Goal: Task Accomplishment & Management: Manage account settings

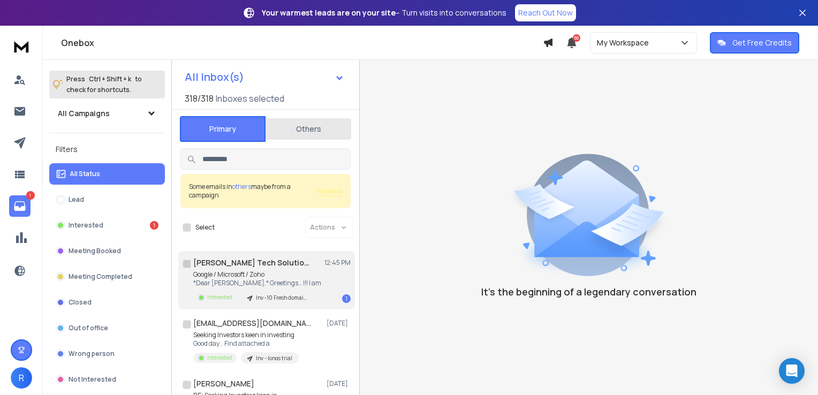
click at [267, 275] on p "Google / Microsoft / Zoho" at bounding box center [257, 274] width 128 height 9
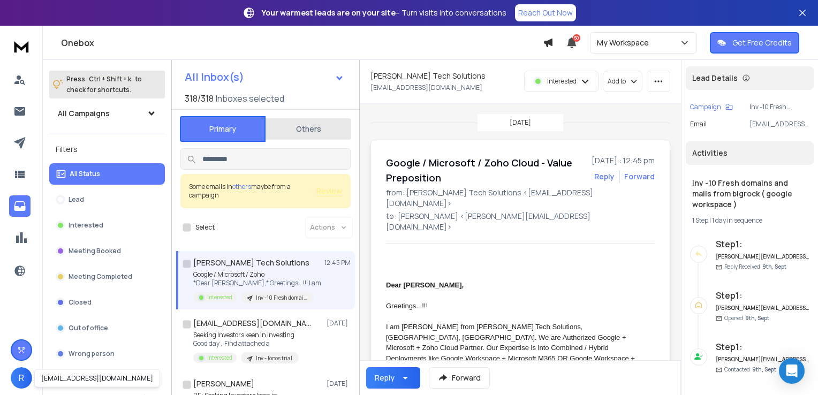
click at [21, 382] on span "R" at bounding box center [21, 377] width 21 height 21
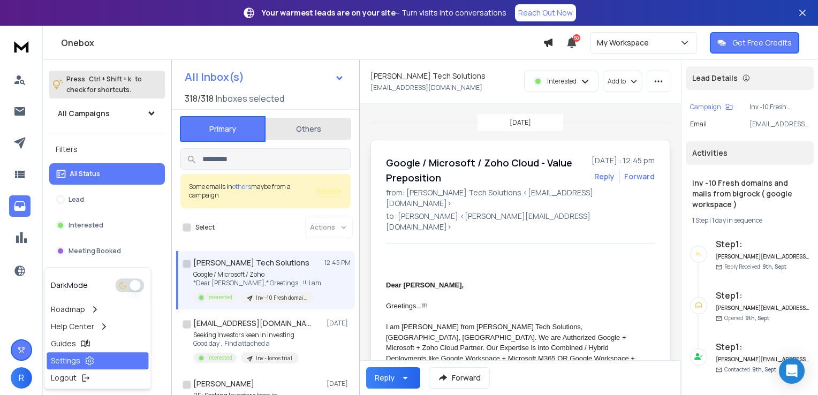
click at [92, 363] on icon at bounding box center [90, 361] width 10 height 10
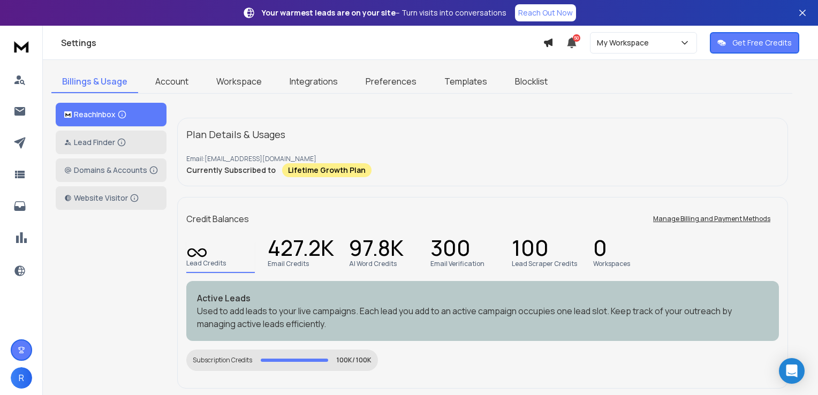
scroll to position [7, 0]
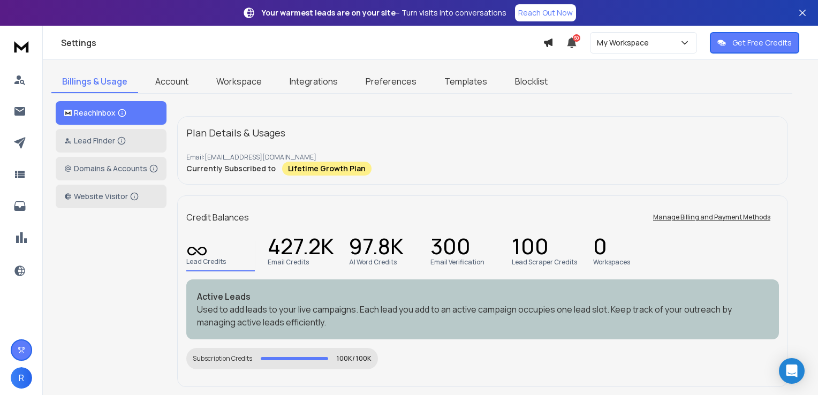
click at [93, 142] on button "Lead Finder" at bounding box center [111, 141] width 111 height 24
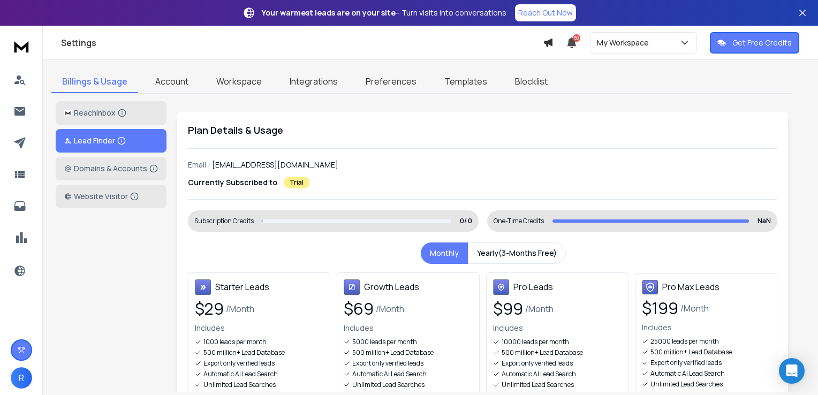
click at [105, 123] on div "ReachInbox Lead Finder Domains & Accounts Website Visitor" at bounding box center [111, 111] width 111 height 21
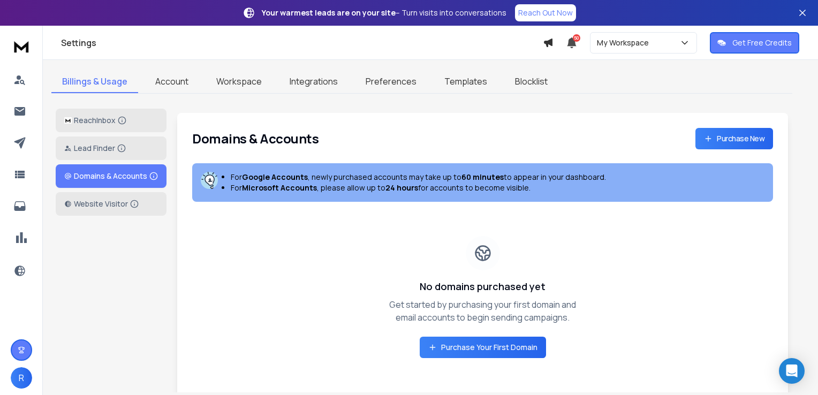
click at [101, 118] on button "ReachInbox" at bounding box center [111, 121] width 111 height 24
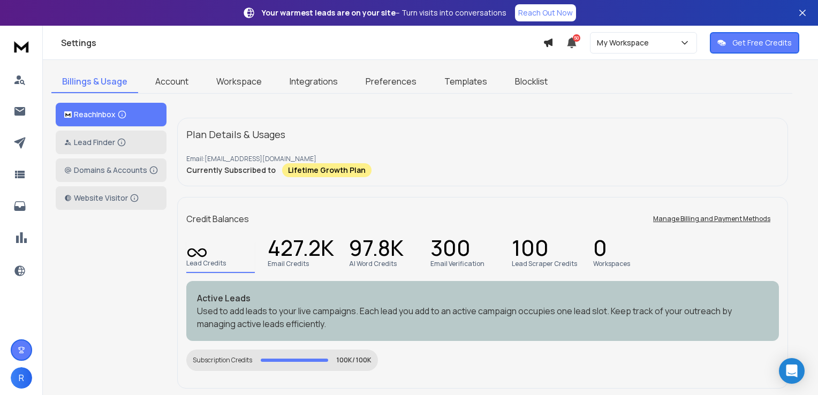
scroll to position [7, 0]
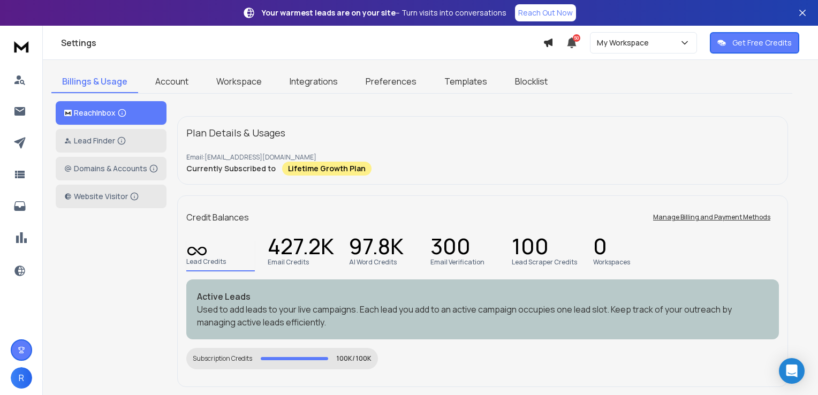
click at [461, 253] on p "300" at bounding box center [451, 248] width 40 height 15
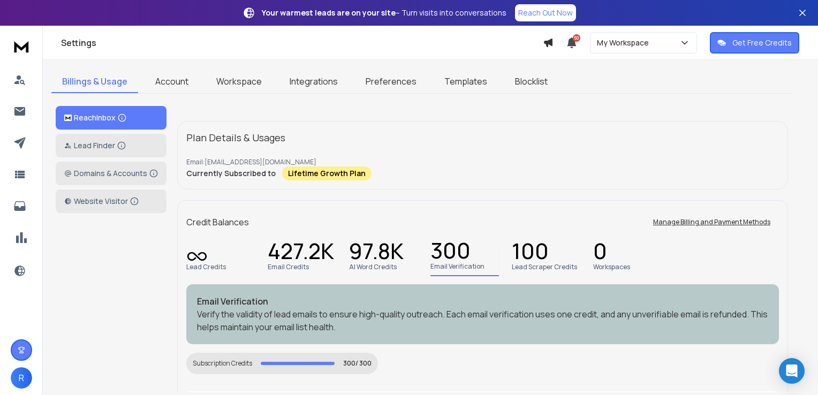
scroll to position [0, 0]
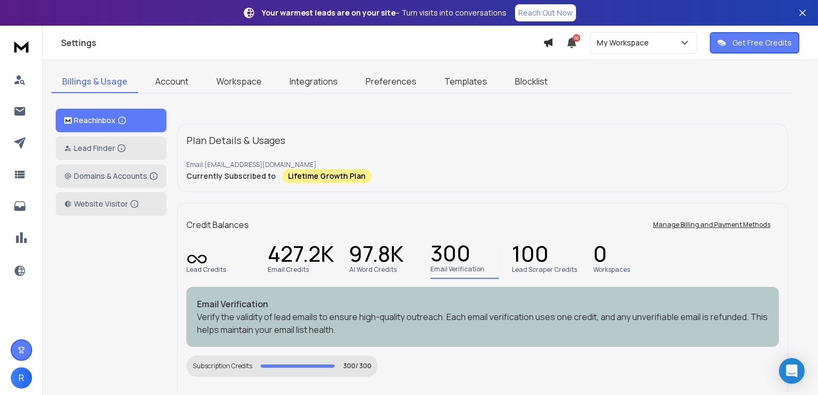
click at [454, 252] on p "300" at bounding box center [451, 255] width 40 height 15
click at [529, 80] on link "Blocklist" at bounding box center [532, 82] width 54 height 22
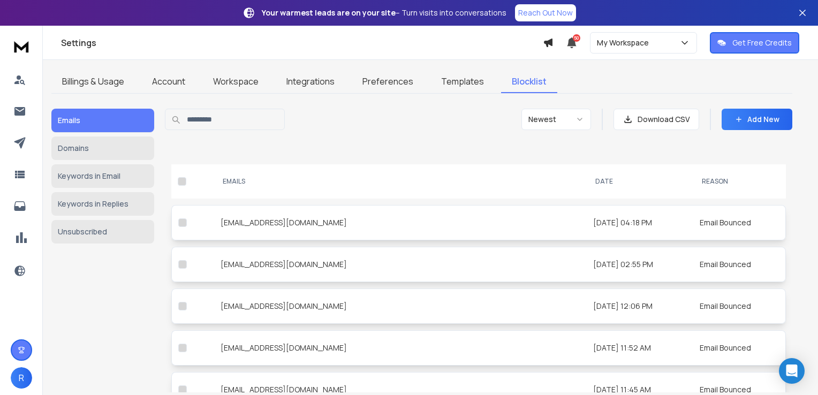
click at [76, 83] on link "Billings & Usage" at bounding box center [93, 82] width 84 height 22
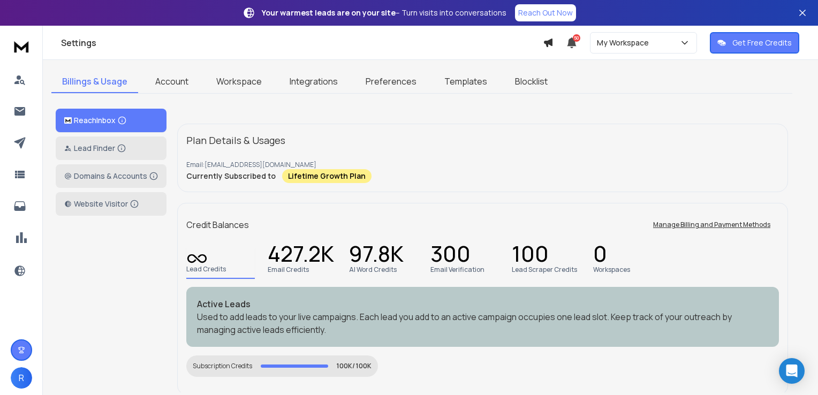
click at [172, 80] on link "Account" at bounding box center [172, 82] width 55 height 22
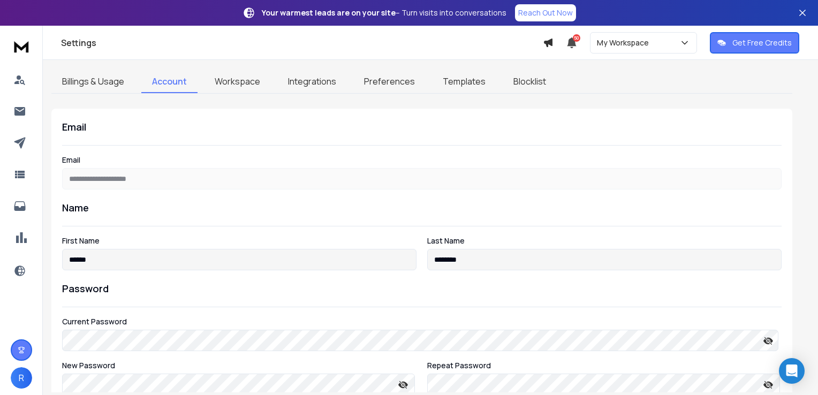
click at [101, 74] on link "Billings & Usage" at bounding box center [93, 82] width 84 height 22
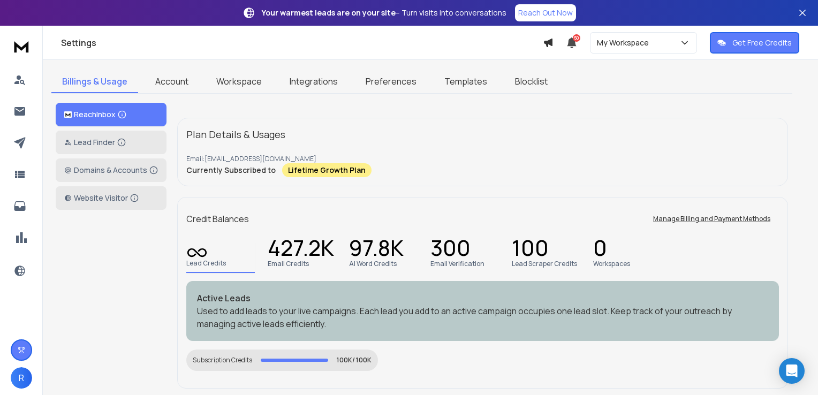
scroll to position [7, 0]
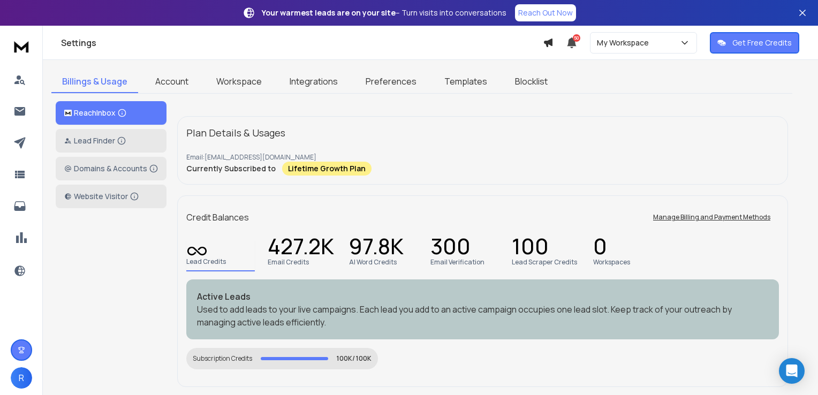
click at [456, 248] on p "300" at bounding box center [451, 248] width 40 height 15
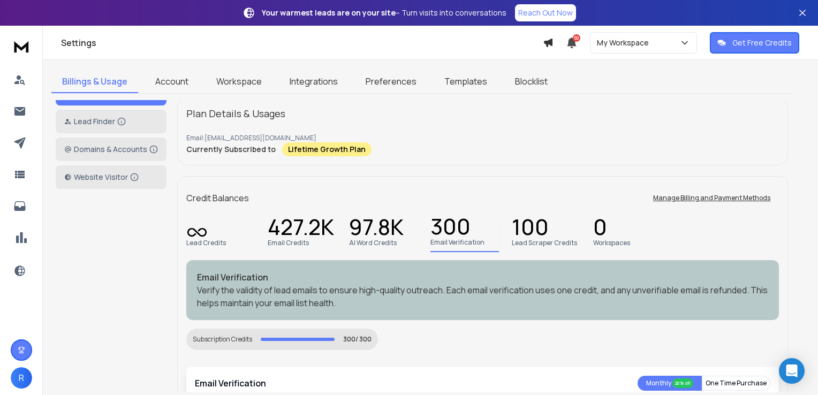
scroll to position [0, 0]
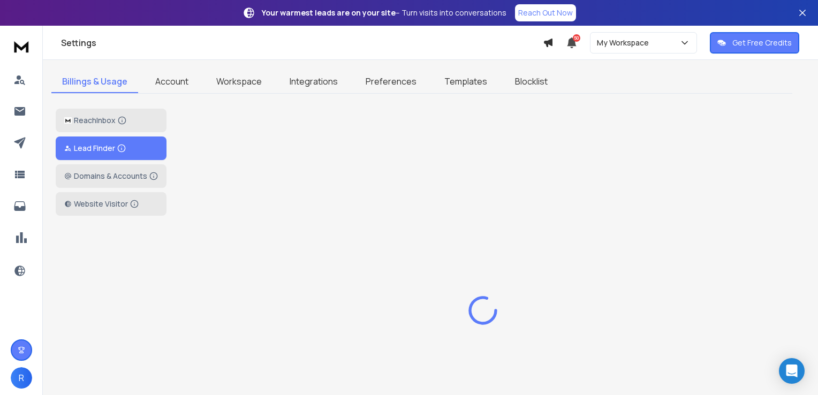
click at [93, 141] on button "Lead Finder" at bounding box center [111, 149] width 111 height 24
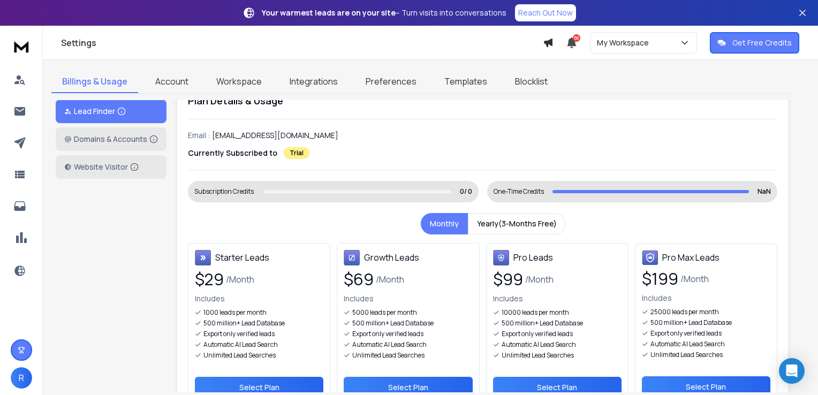
scroll to position [11, 0]
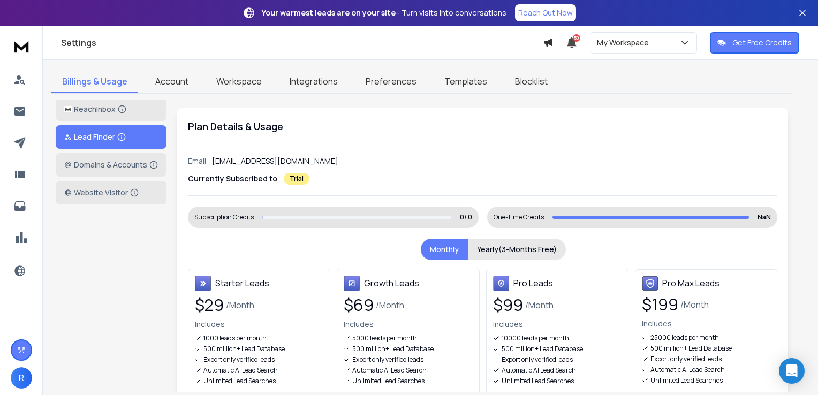
click at [500, 242] on button "Yearly(3-Months Free)" at bounding box center [517, 249] width 98 height 21
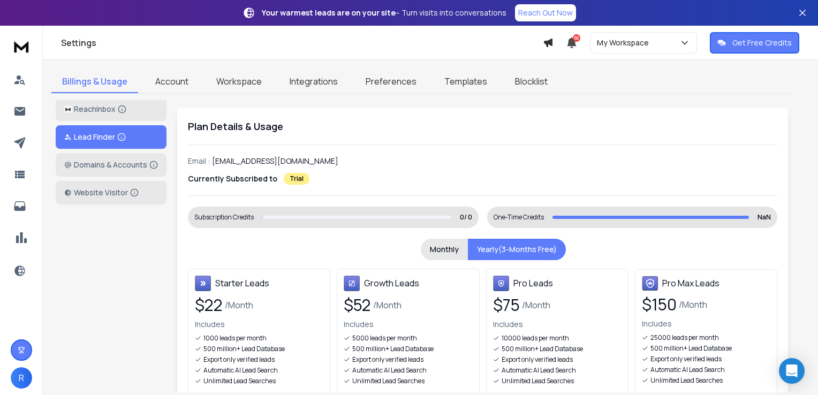
click at [451, 247] on button "Monthly" at bounding box center [444, 249] width 47 height 21
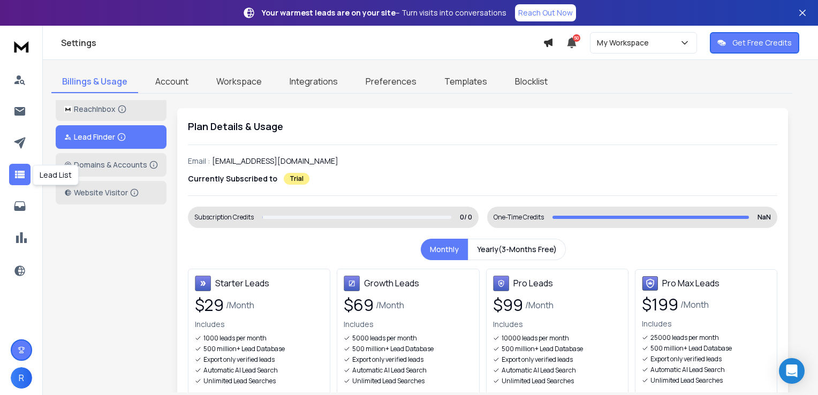
click at [25, 170] on icon at bounding box center [19, 174] width 13 height 13
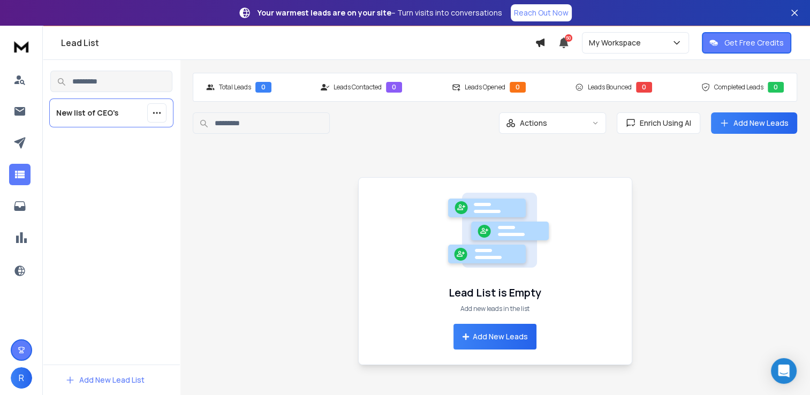
click at [153, 110] on icon "button" at bounding box center [157, 113] width 10 height 10
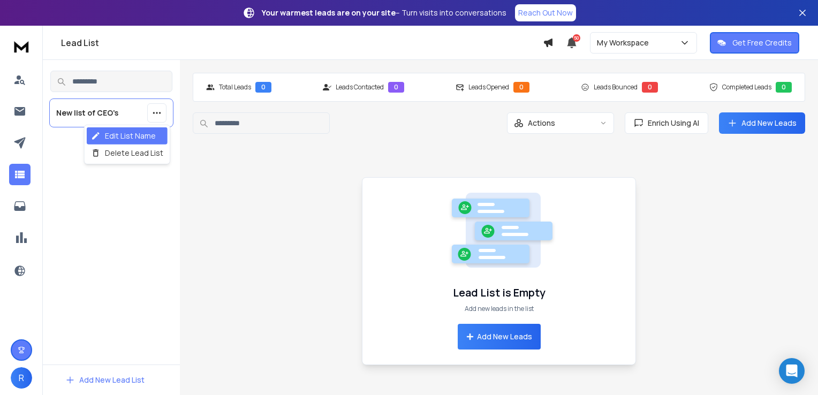
click at [125, 142] on div "Edit List Name" at bounding box center [127, 135] width 81 height 17
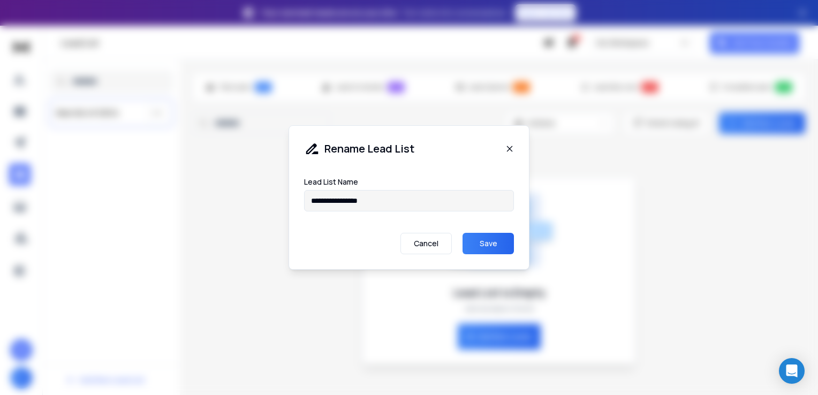
click at [372, 206] on input "**********" at bounding box center [409, 200] width 210 height 21
drag, startPoint x: 388, startPoint y: 199, endPoint x: 265, endPoint y: 195, distance: 122.7
click at [265, 195] on div "**********" at bounding box center [409, 198] width 818 height 166
type input "**********"
click at [493, 250] on button "Save" at bounding box center [488, 243] width 51 height 21
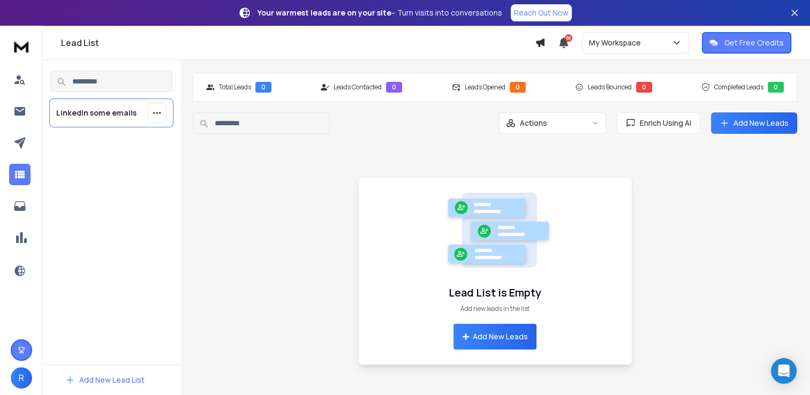
click at [294, 266] on div "Lead List is Empty Add new leads in the list Add New Leads" at bounding box center [495, 271] width 605 height 188
click at [476, 343] on button "Add New Leads" at bounding box center [495, 337] width 83 height 26
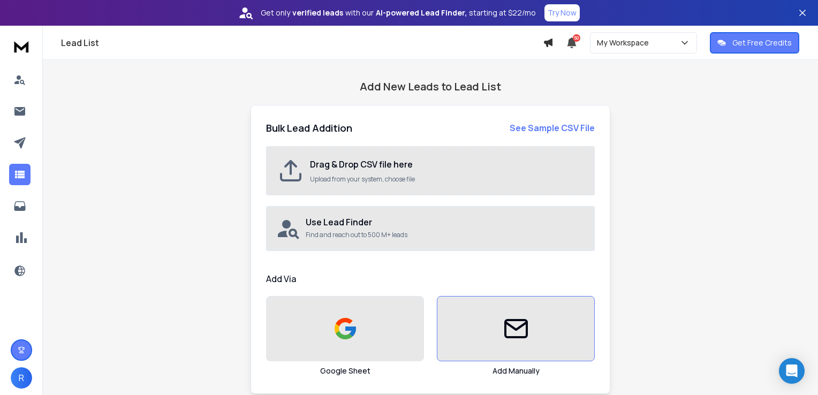
click at [513, 335] on icon at bounding box center [516, 328] width 21 height 17
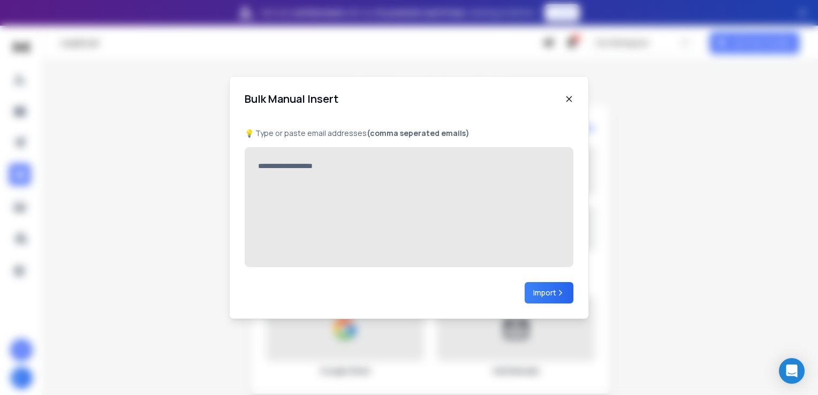
click at [328, 178] on textarea at bounding box center [409, 207] width 329 height 120
paste textarea "**********"
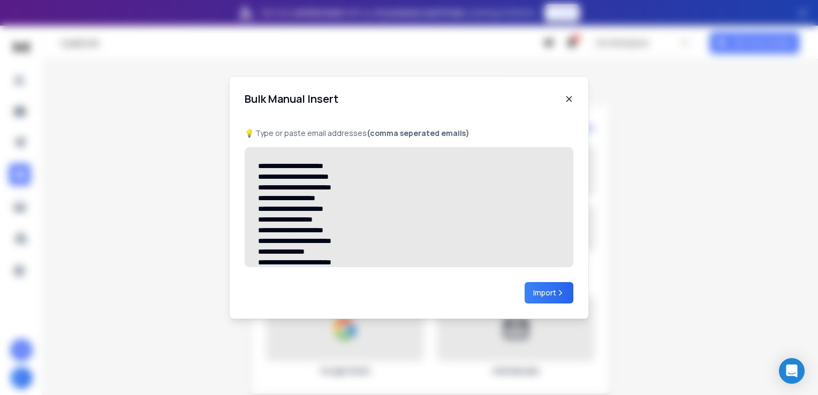
scroll to position [8880, 0]
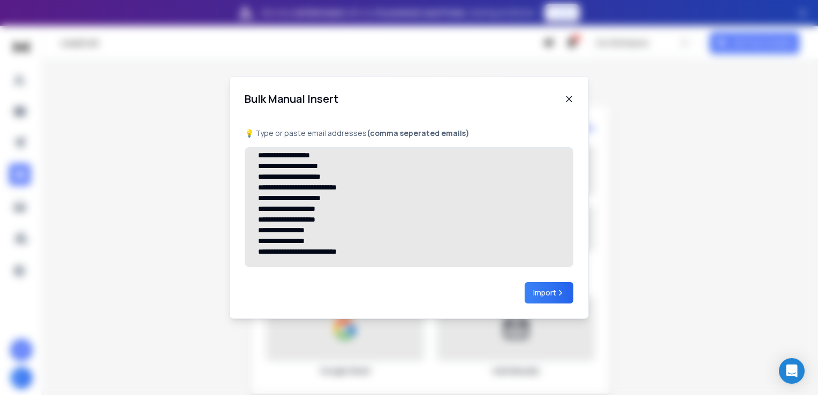
type textarea "**********"
click at [546, 295] on button "Import" at bounding box center [549, 292] width 49 height 21
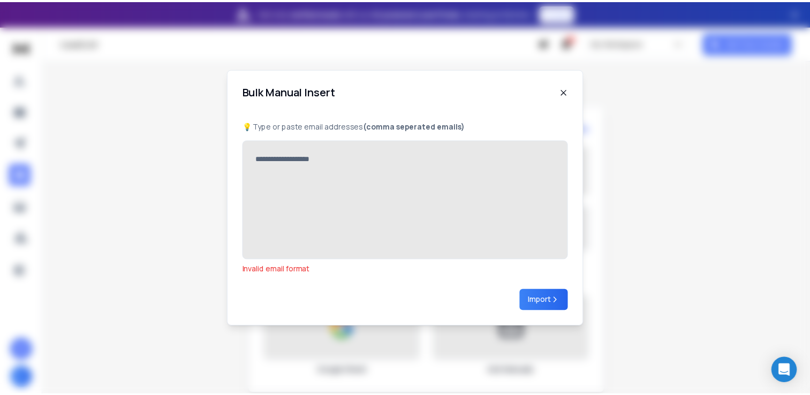
scroll to position [0, 0]
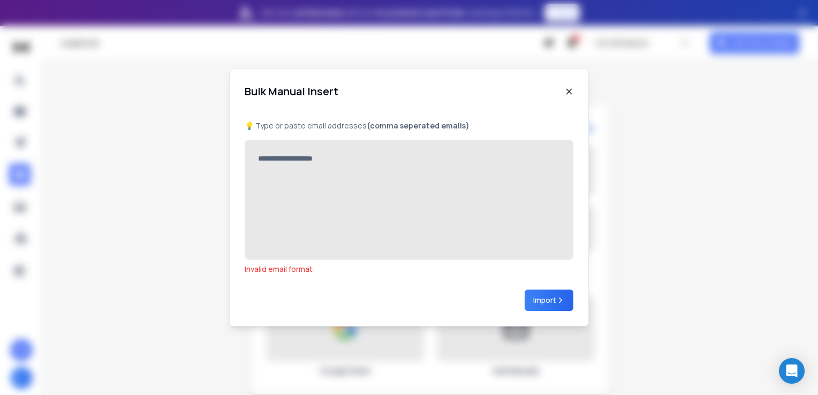
click at [571, 84] on div "Bulk Manual Insert" at bounding box center [409, 91] width 329 height 15
click at [570, 100] on div "Bulk Manual Insert" at bounding box center [409, 102] width 329 height 36
click at [568, 95] on icon at bounding box center [569, 91] width 9 height 9
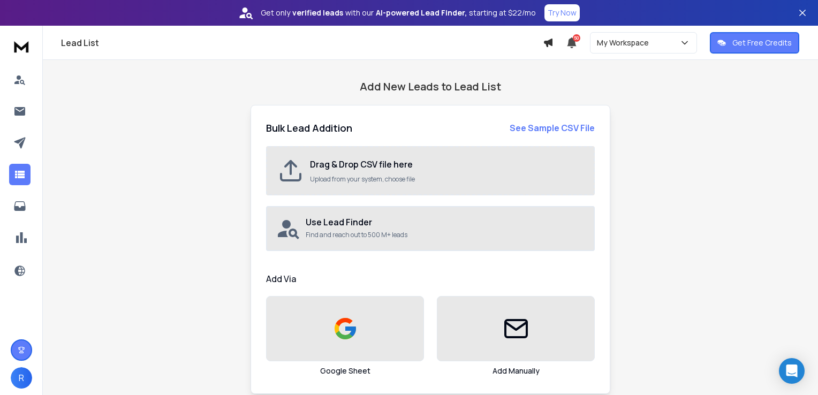
click at [373, 177] on p "Upload from your system, choose file" at bounding box center [446, 179] width 273 height 9
click at [394, 170] on h2 "Drag & Drop CSV file here" at bounding box center [446, 164] width 273 height 13
type input "**********"
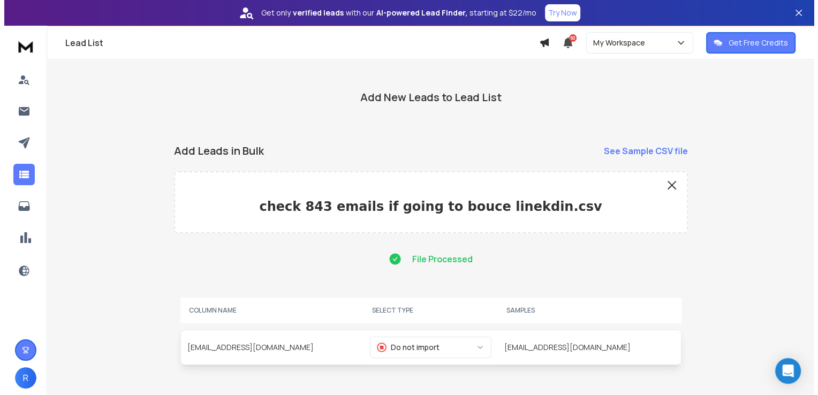
scroll to position [104, 0]
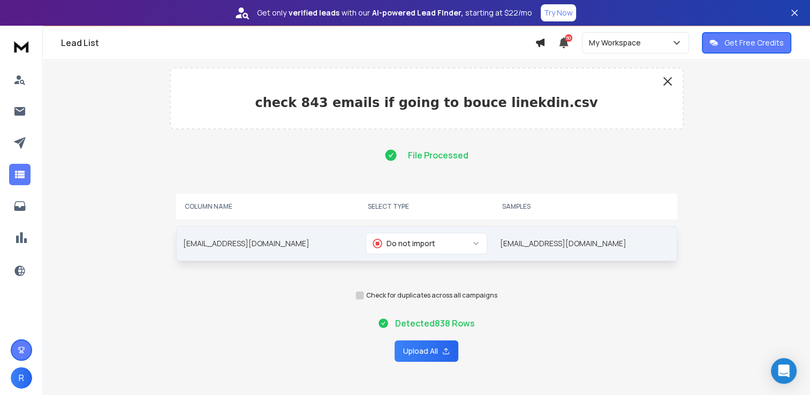
click at [409, 249] on button "Do not import" at bounding box center [427, 243] width 122 height 21
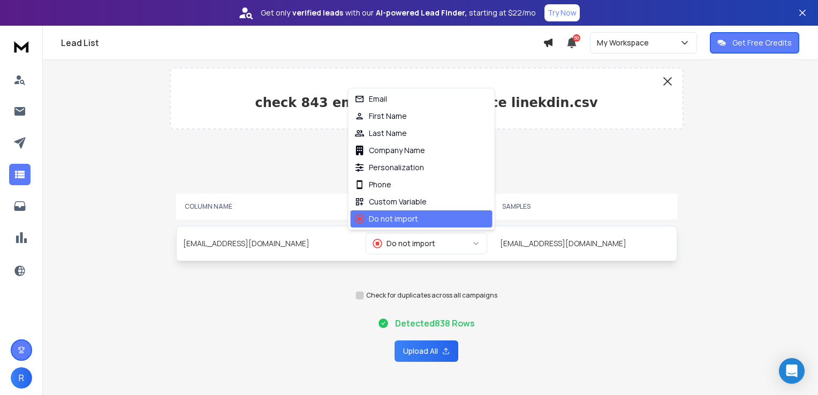
click at [351, 322] on div "check 843 emails if going to bouce linekdin.csv File Processed COLUMN NAME SELE…" at bounding box center [427, 214] width 514 height 295
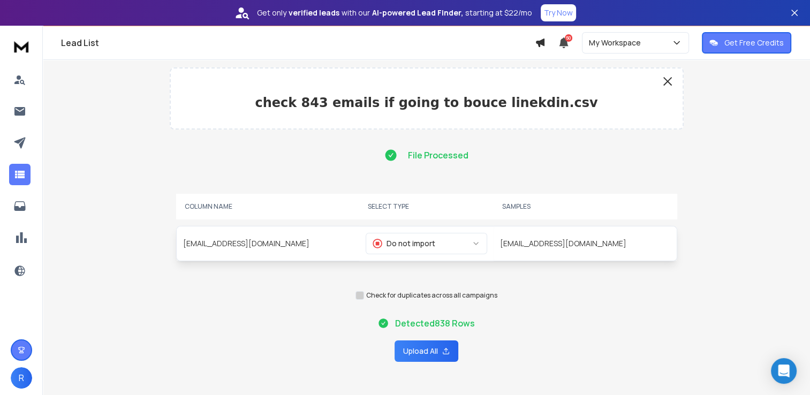
click at [418, 351] on button "Upload All" at bounding box center [427, 351] width 64 height 21
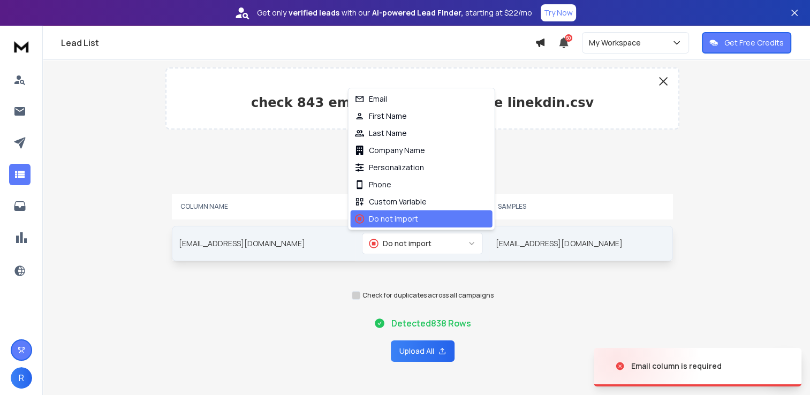
click at [369, 243] on icon "button" at bounding box center [374, 244] width 10 height 10
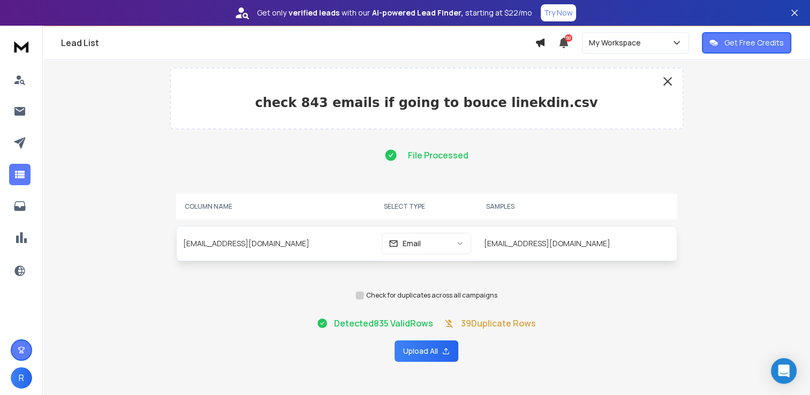
click at [424, 356] on button "Upload All" at bounding box center [427, 351] width 64 height 21
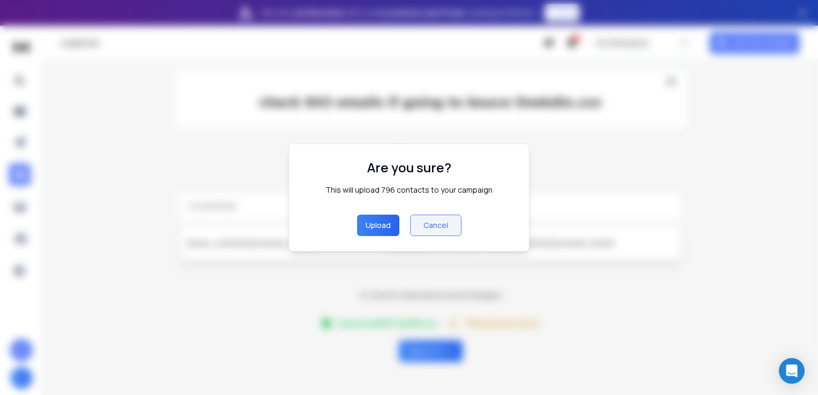
click at [380, 225] on button "Upload" at bounding box center [378, 225] width 42 height 21
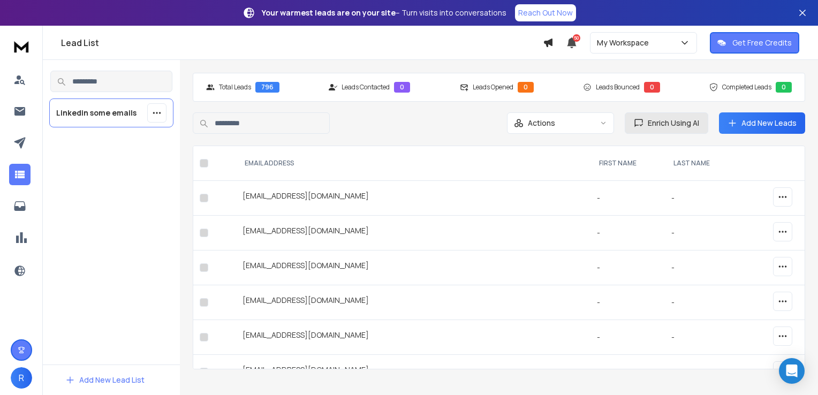
click at [656, 126] on span "Enrich Using AI" at bounding box center [672, 123] width 56 height 11
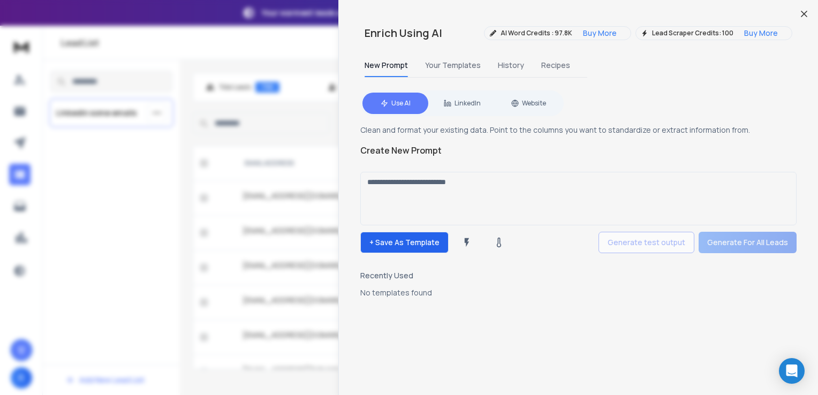
click at [808, 14] on icon "button" at bounding box center [804, 14] width 11 height 11
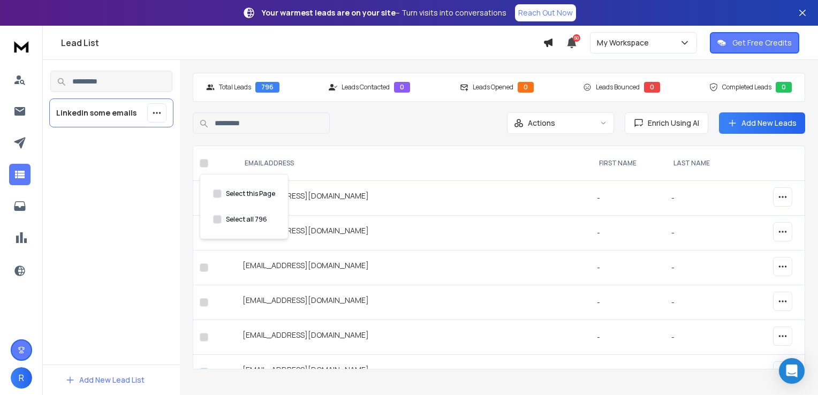
click at [206, 161] on button "Select this Page" at bounding box center [204, 163] width 9 height 9
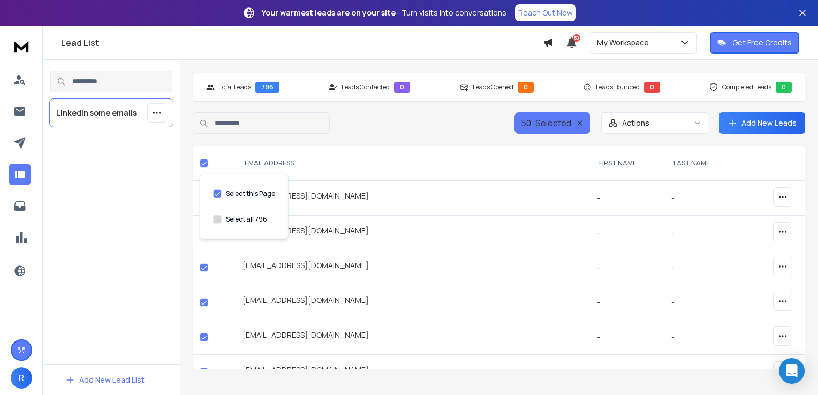
click at [221, 220] on div "Select all 796" at bounding box center [244, 219] width 62 height 9
click at [216, 221] on button "Select this Page" at bounding box center [217, 219] width 9 height 9
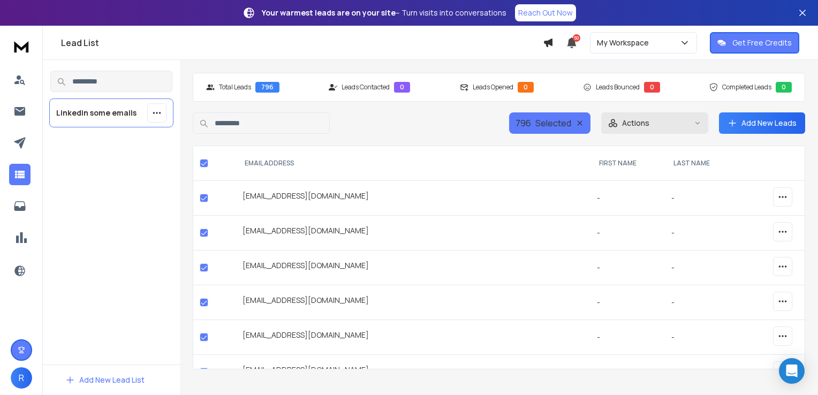
click at [690, 121] on div "Actions" at bounding box center [648, 123] width 81 height 11
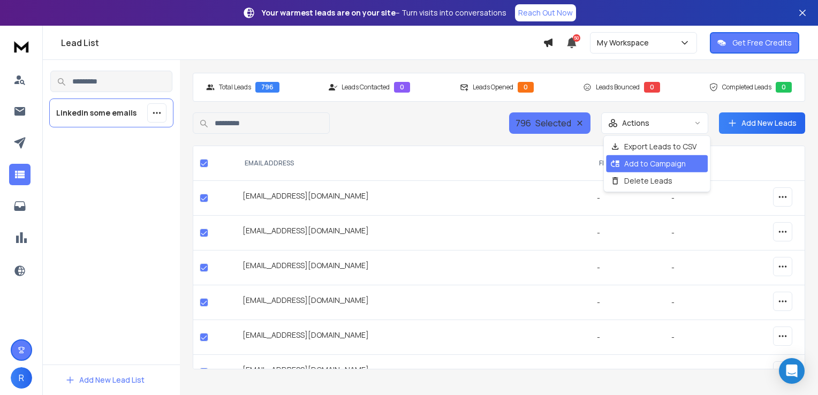
click at [394, 112] on div "796 Selected Actions Add New Leads" at bounding box center [499, 122] width 613 height 21
click at [737, 47] on p "Get Free Credits" at bounding box center [762, 42] width 59 height 11
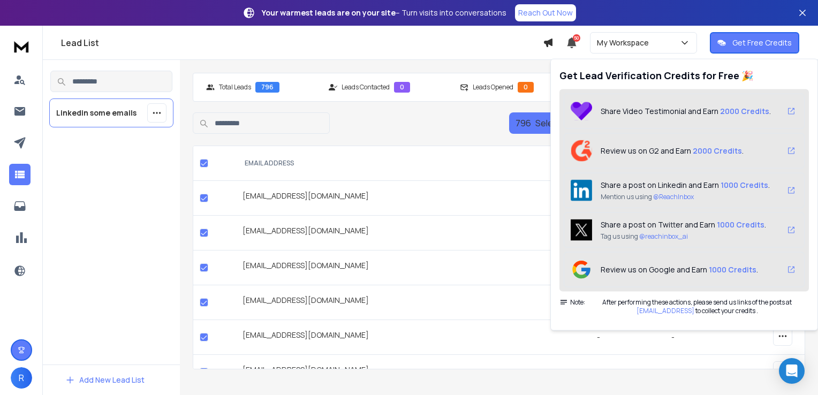
click at [416, 55] on div "Lead List 50 My Workspace Get Free Credits" at bounding box center [409, 43] width 818 height 34
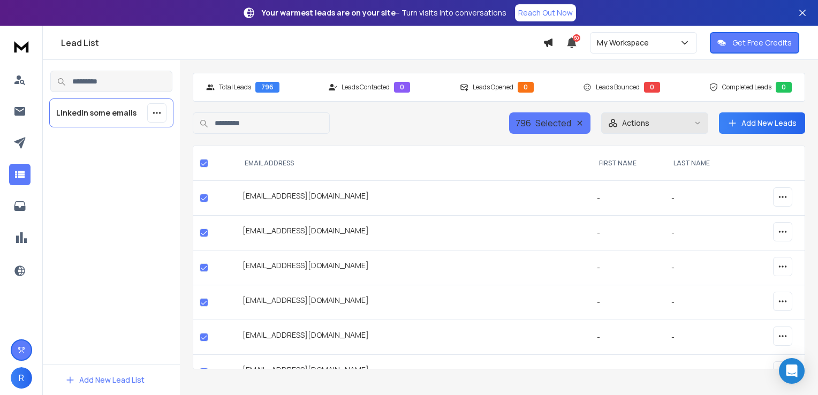
click at [648, 127] on p "Actions" at bounding box center [635, 123] width 27 height 11
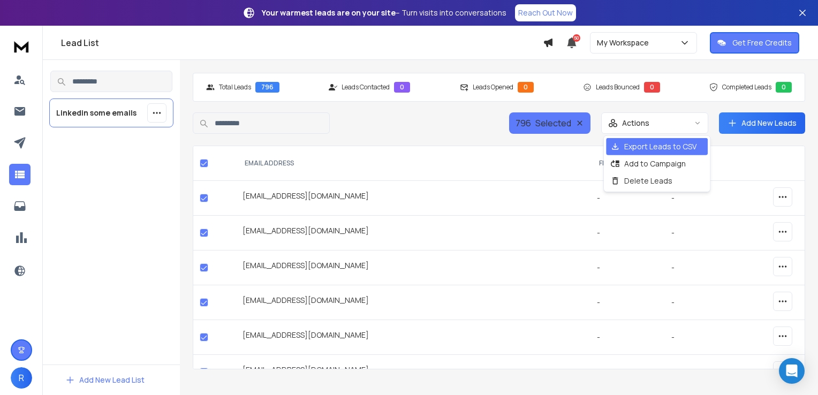
click at [385, 117] on div "796 Selected Actions Add New Leads" at bounding box center [499, 122] width 613 height 21
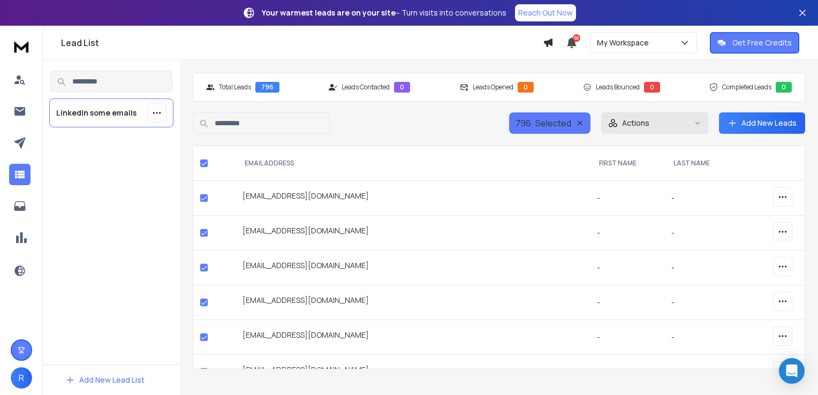
click at [650, 121] on p "Actions" at bounding box center [635, 123] width 27 height 11
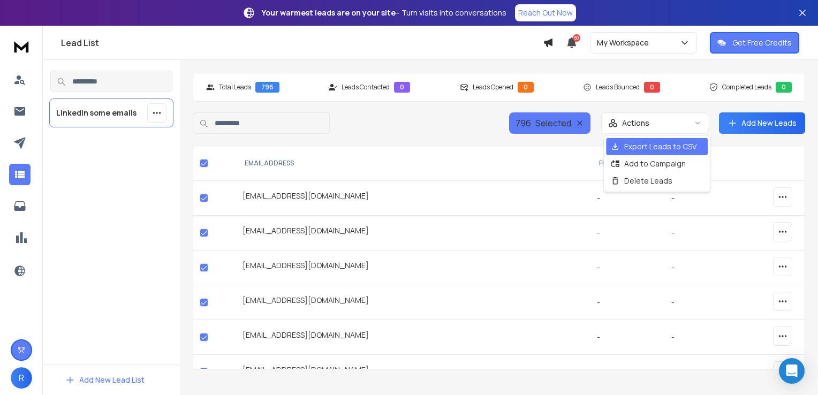
click at [388, 132] on div "796 Selected Actions Add New Leads" at bounding box center [499, 122] width 613 height 21
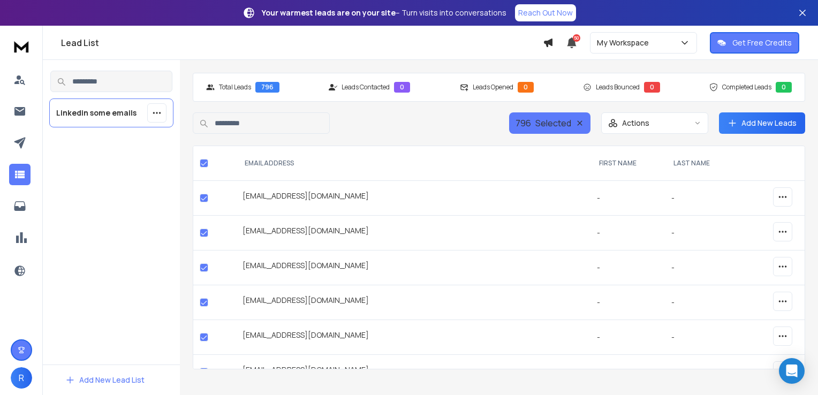
click at [230, 87] on p "Total Leads" at bounding box center [235, 87] width 32 height 9
click at [681, 124] on div "Actions" at bounding box center [648, 123] width 81 height 11
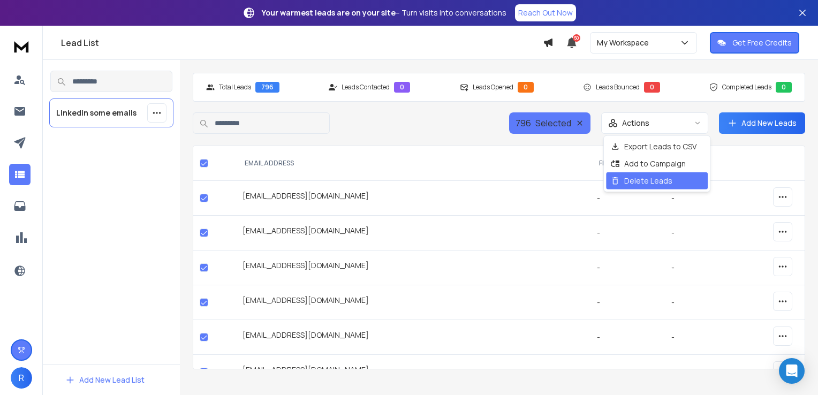
click at [374, 124] on div "796 Selected Actions Add New Leads" at bounding box center [499, 122] width 613 height 21
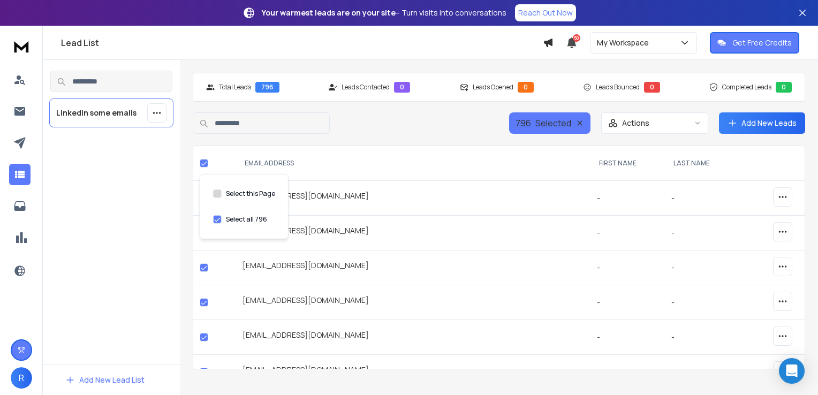
click at [204, 161] on button "Select this Page" at bounding box center [204, 163] width 9 height 9
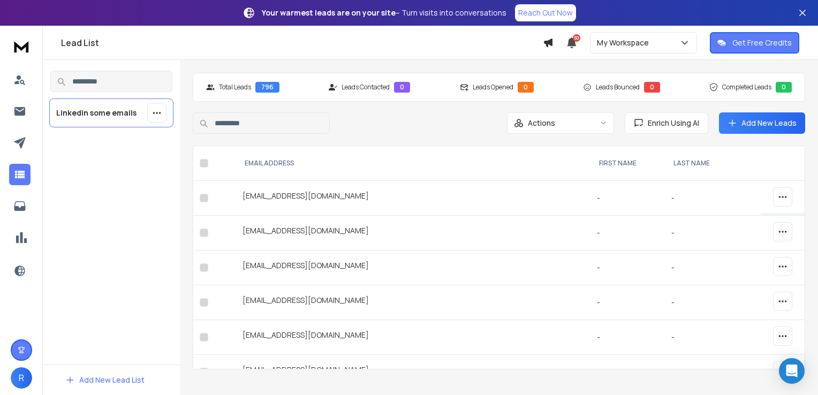
click at [200, 200] on button "button" at bounding box center [204, 198] width 9 height 9
click at [201, 238] on td at bounding box center [214, 233] width 43 height 35
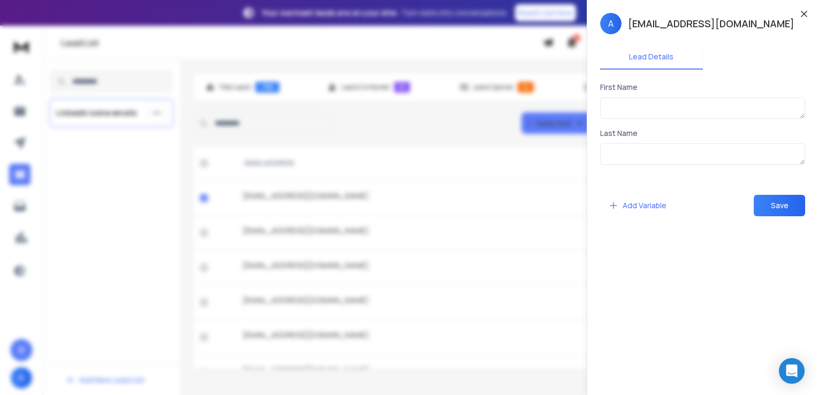
click at [807, 14] on icon "button" at bounding box center [804, 14] width 11 height 11
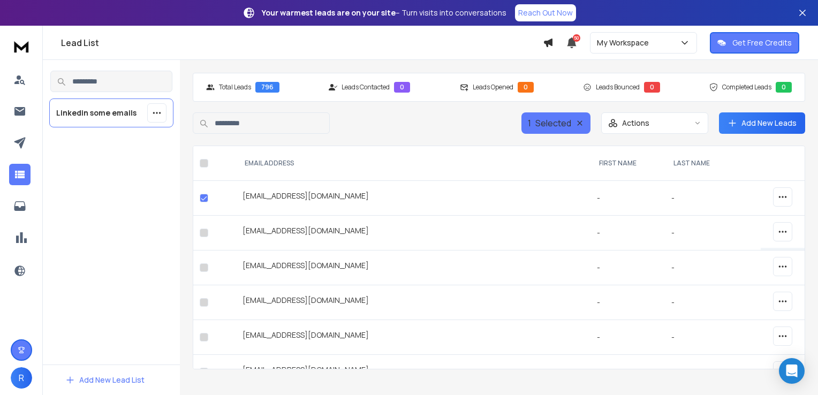
click at [206, 232] on button "button" at bounding box center [204, 233] width 9 height 9
click at [645, 41] on p "My Workspace" at bounding box center [625, 42] width 56 height 11
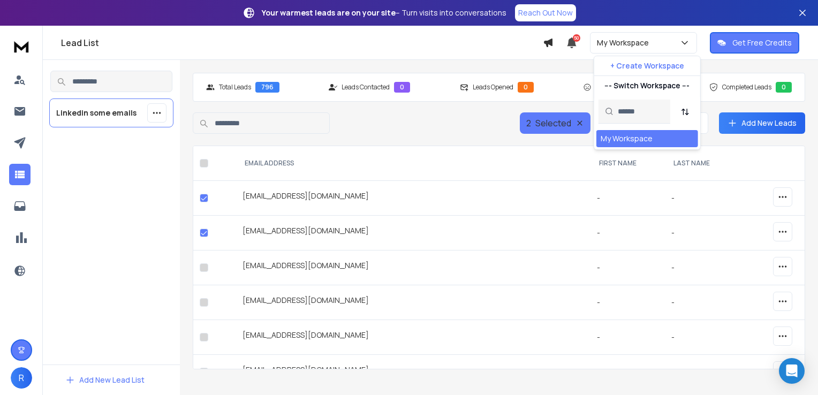
click at [298, 138] on div "Total Leads 796 Leads Contacted 0 Leads Opened 0 Leads Bounced 0 Completed Lead…" at bounding box center [499, 101] width 638 height 82
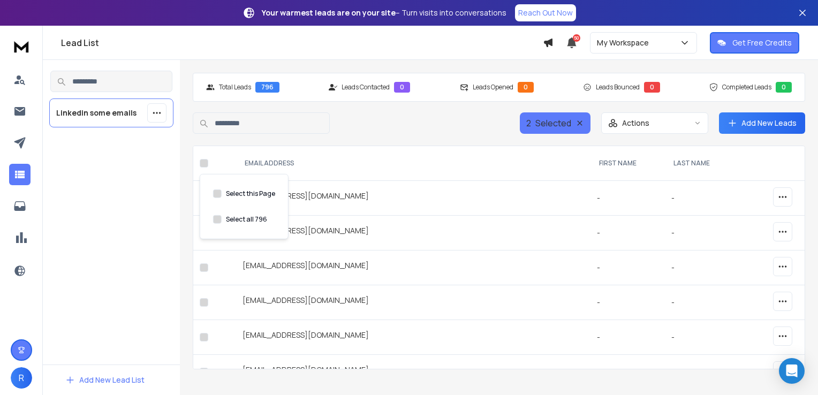
click at [206, 166] on button "Select this Page" at bounding box center [204, 163] width 9 height 9
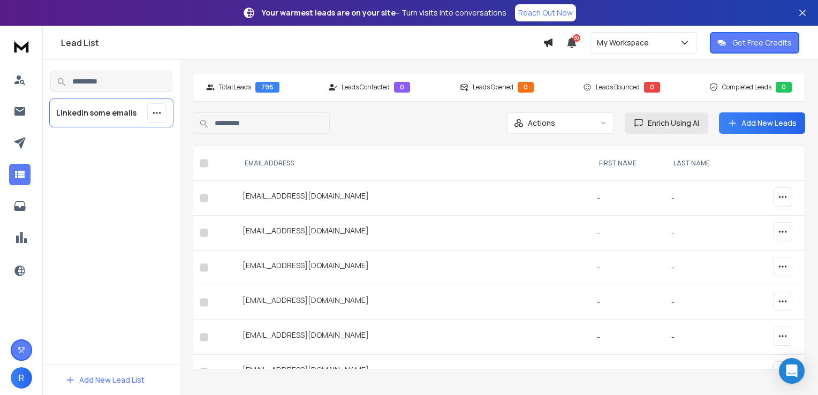
click at [658, 125] on span "Enrich Using AI" at bounding box center [672, 123] width 56 height 11
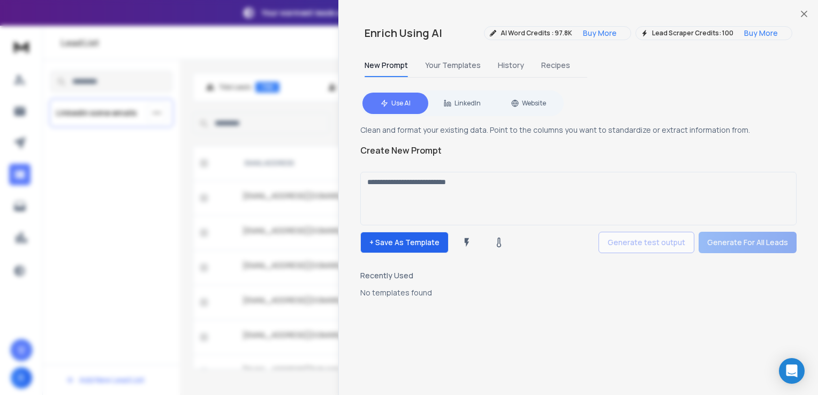
click at [554, 74] on button "Recipes" at bounding box center [555, 66] width 29 height 24
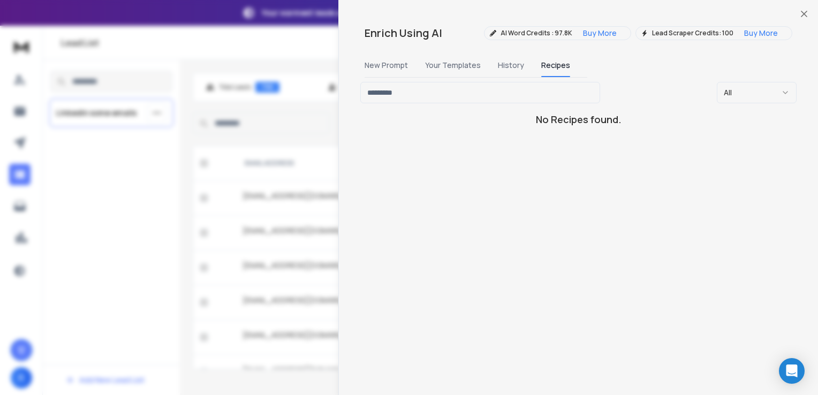
click at [494, 74] on div "New Prompt Your Templates History Recipes" at bounding box center [476, 66] width 223 height 24
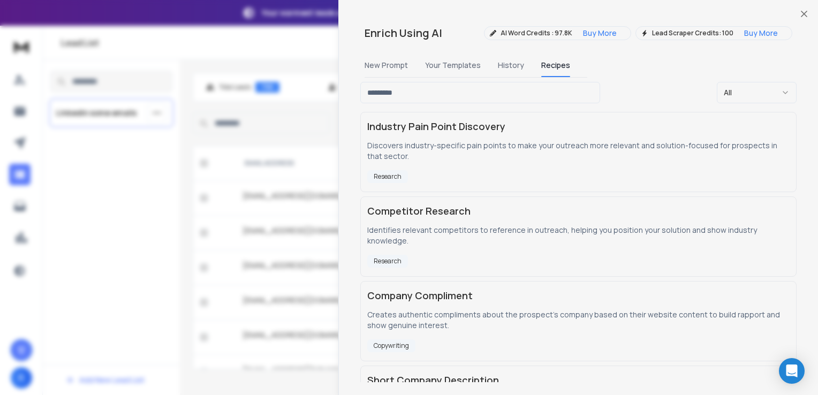
click at [502, 70] on button "History" at bounding box center [511, 66] width 26 height 24
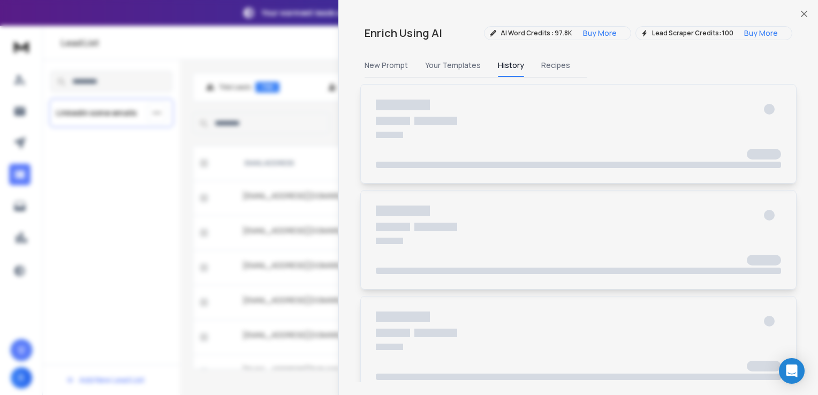
click at [449, 61] on button "Your Templates" at bounding box center [453, 66] width 56 height 24
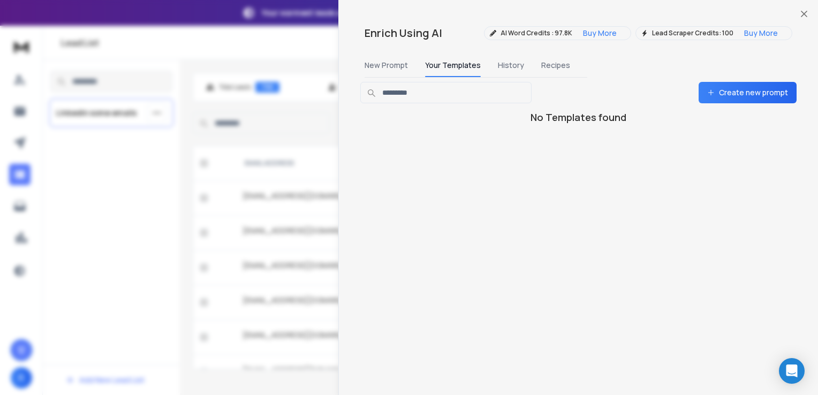
click at [390, 72] on button "New Prompt" at bounding box center [386, 66] width 43 height 24
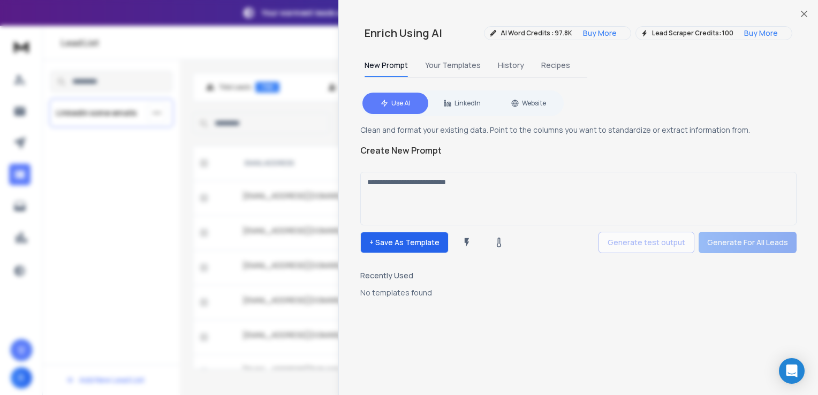
click at [797, 20] on div "Enrich Using AI AI Word Credits : 97.8K Buy More Lead Scraper Credits: 100 Buy …" at bounding box center [579, 33] width 454 height 41
click at [804, 14] on icon "button" at bounding box center [804, 14] width 11 height 11
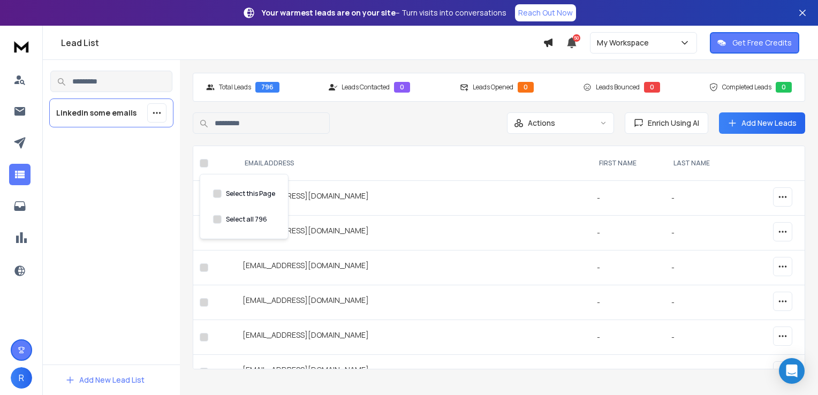
click at [207, 161] on button "Select this Page" at bounding box center [204, 163] width 9 height 9
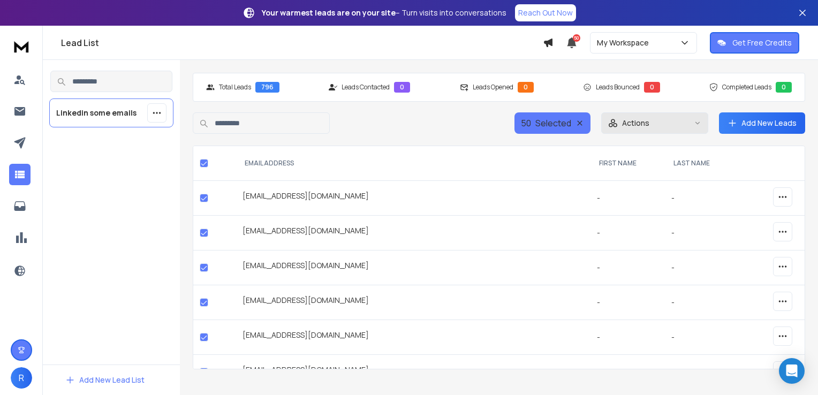
click at [650, 123] on p "Actions" at bounding box center [635, 123] width 27 height 11
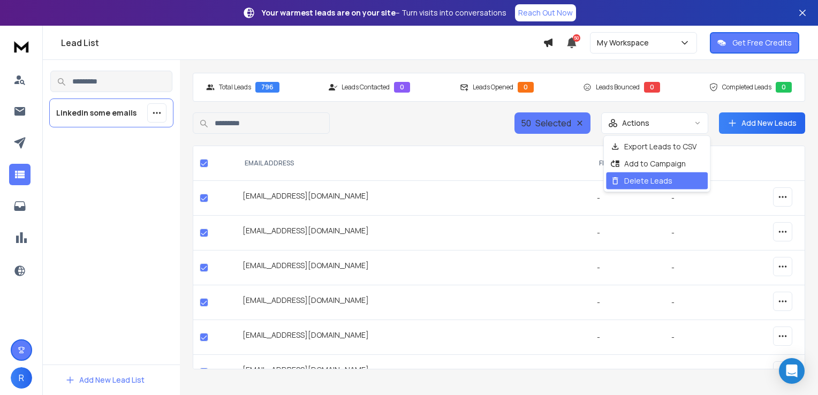
click at [656, 179] on p "Delete Leads" at bounding box center [648, 181] width 48 height 11
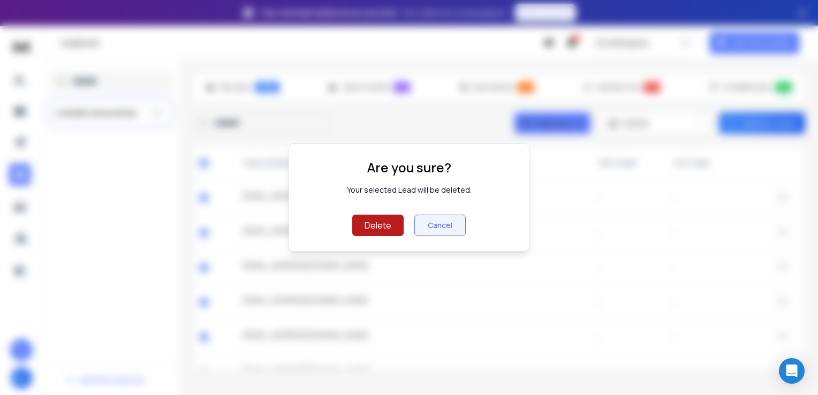
click at [377, 227] on button "Delete" at bounding box center [377, 225] width 51 height 21
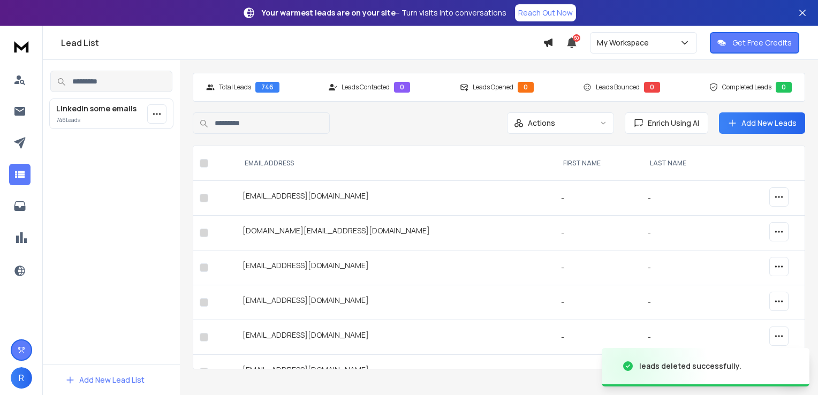
click at [200, 164] on button "button" at bounding box center [204, 163] width 9 height 9
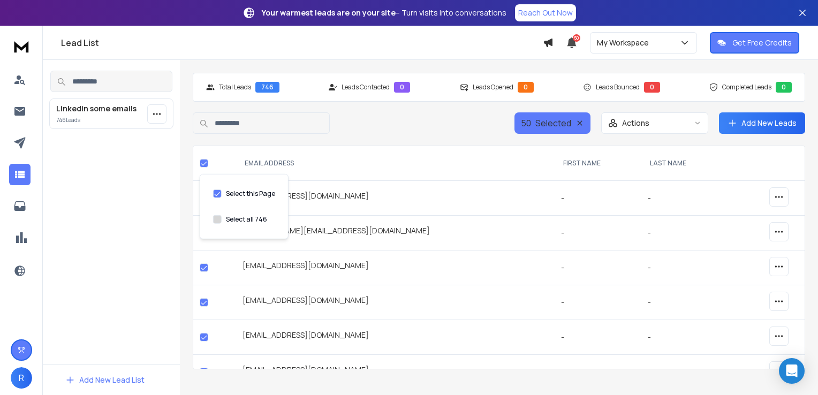
click at [220, 222] on button "Select this Page" at bounding box center [217, 219] width 9 height 9
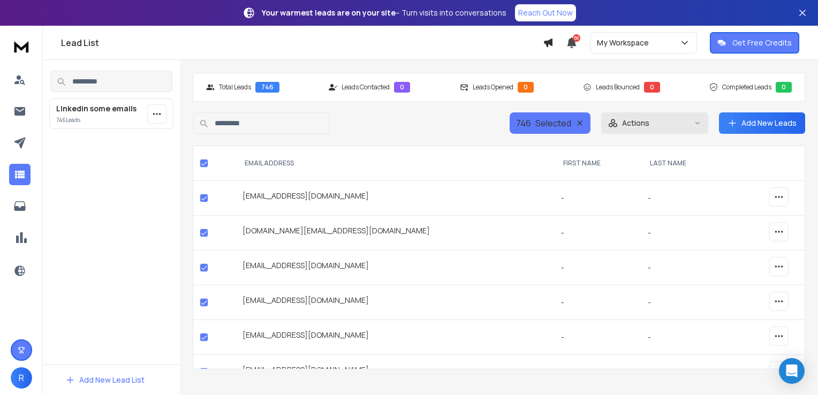
click at [654, 124] on div "Actions" at bounding box center [648, 123] width 81 height 11
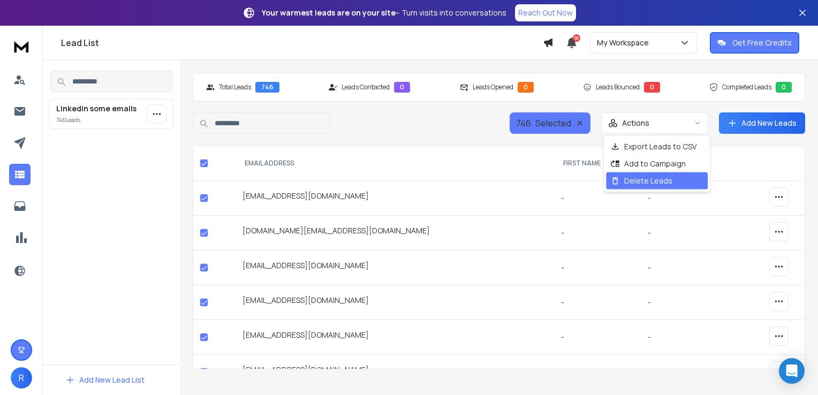
click at [650, 182] on p "Delete Leads" at bounding box center [648, 181] width 48 height 11
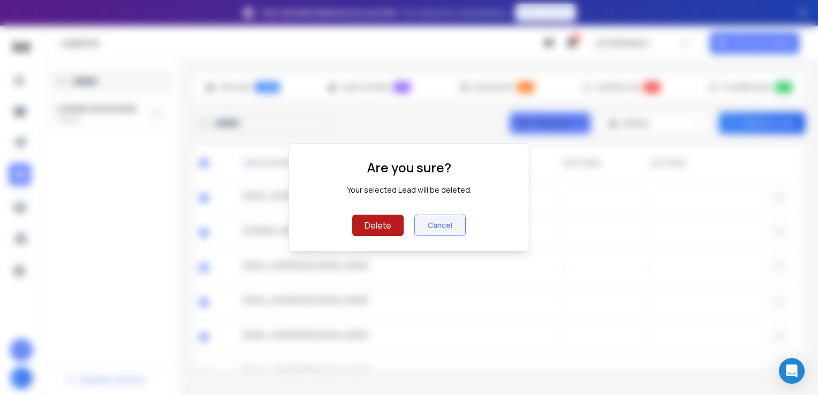
click at [383, 225] on button "Delete" at bounding box center [377, 225] width 51 height 21
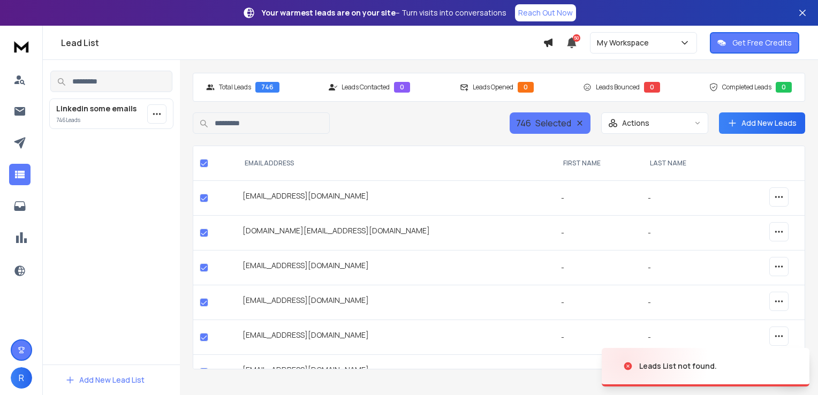
click at [153, 117] on icon "button" at bounding box center [157, 114] width 10 height 10
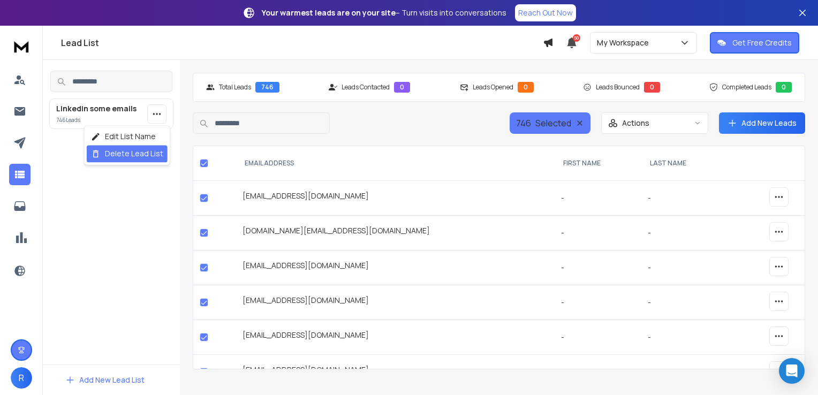
click at [131, 150] on p "Delete Lead List" at bounding box center [134, 153] width 58 height 11
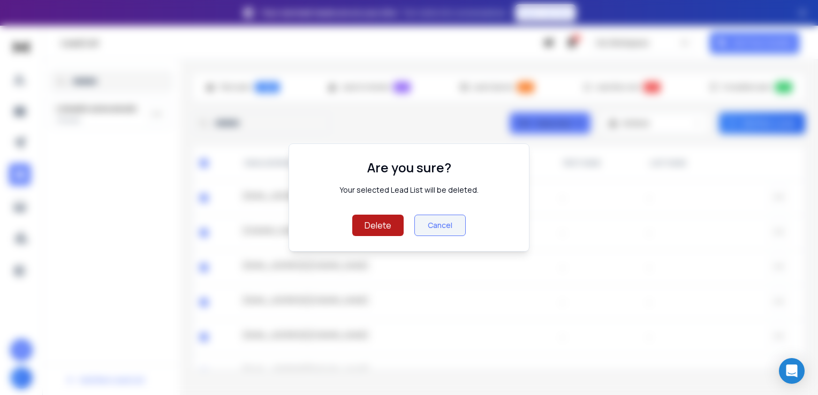
click at [374, 228] on button "Delete" at bounding box center [377, 225] width 51 height 21
